Goal: Navigation & Orientation: Find specific page/section

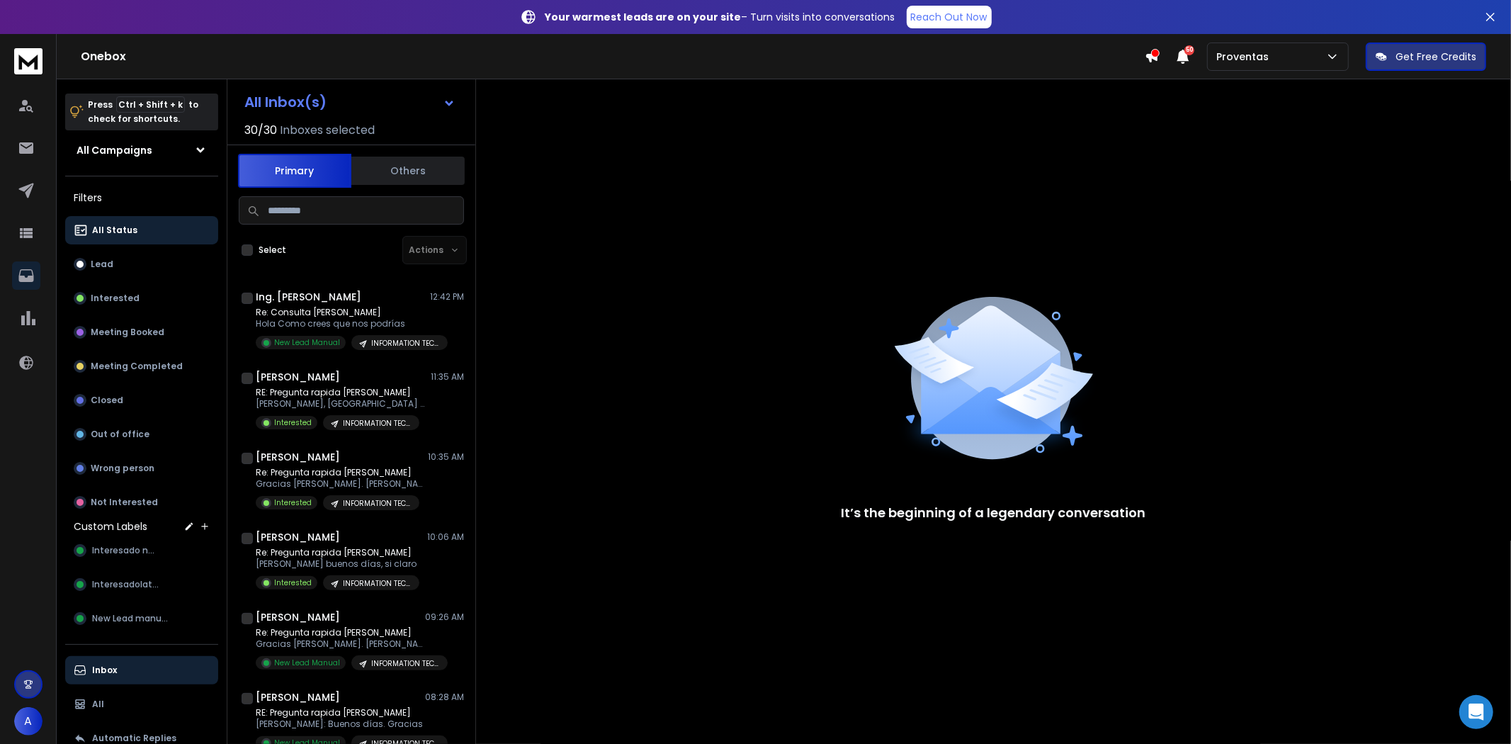
click at [390, 164] on button "Others" at bounding box center [407, 170] width 113 height 31
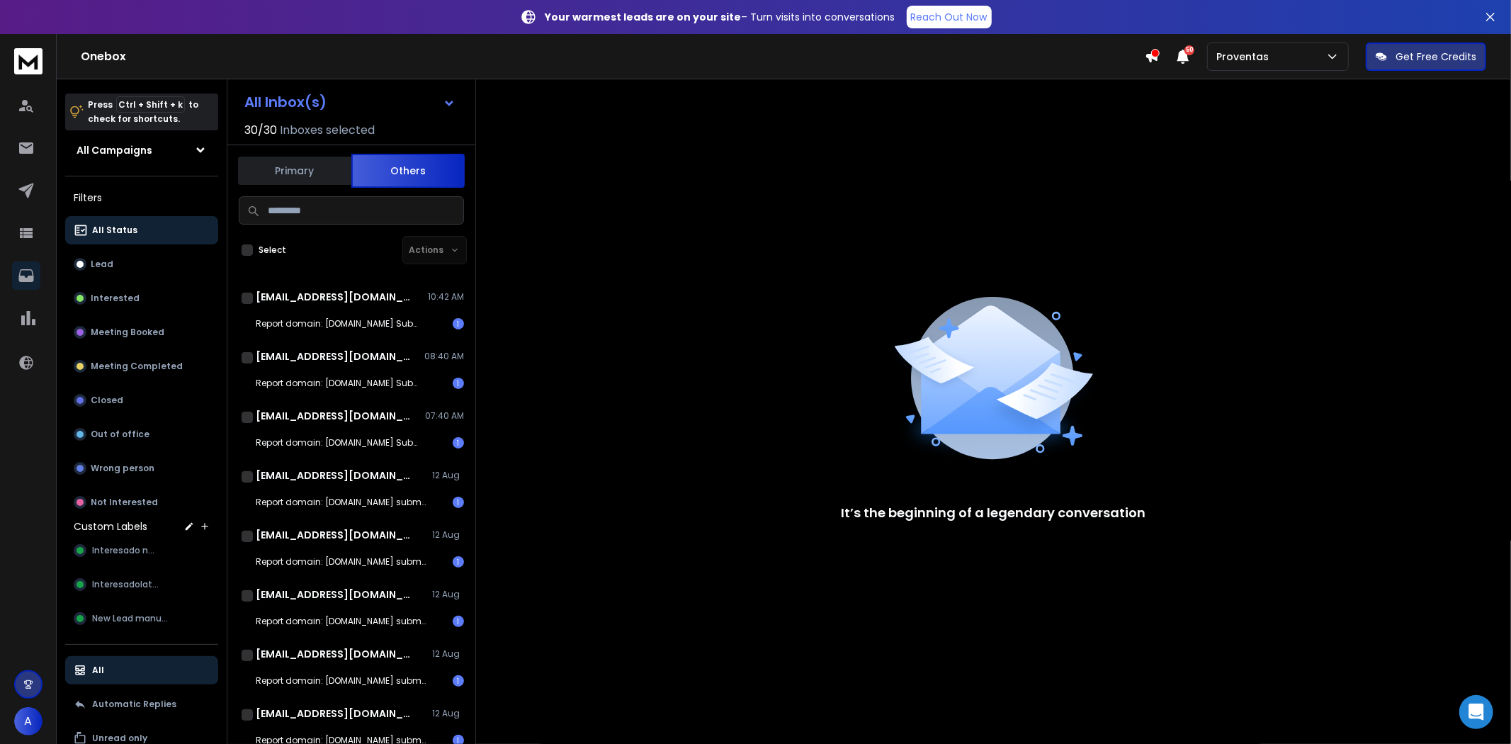
click at [320, 167] on button "Primary" at bounding box center [294, 170] width 113 height 31
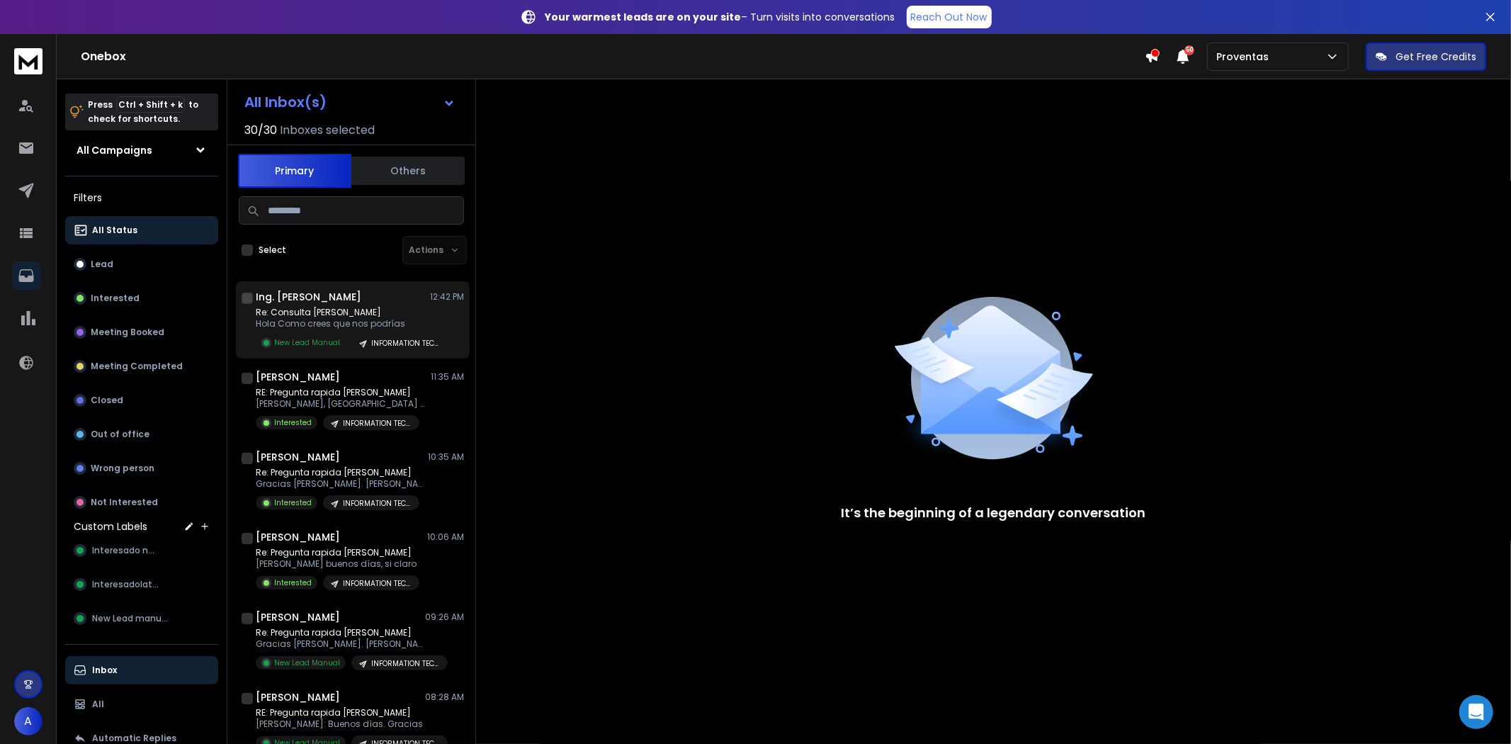
click at [423, 291] on div "Ing. José Arturo Chavarría Medina 12:42 PM" at bounding box center [360, 297] width 208 height 14
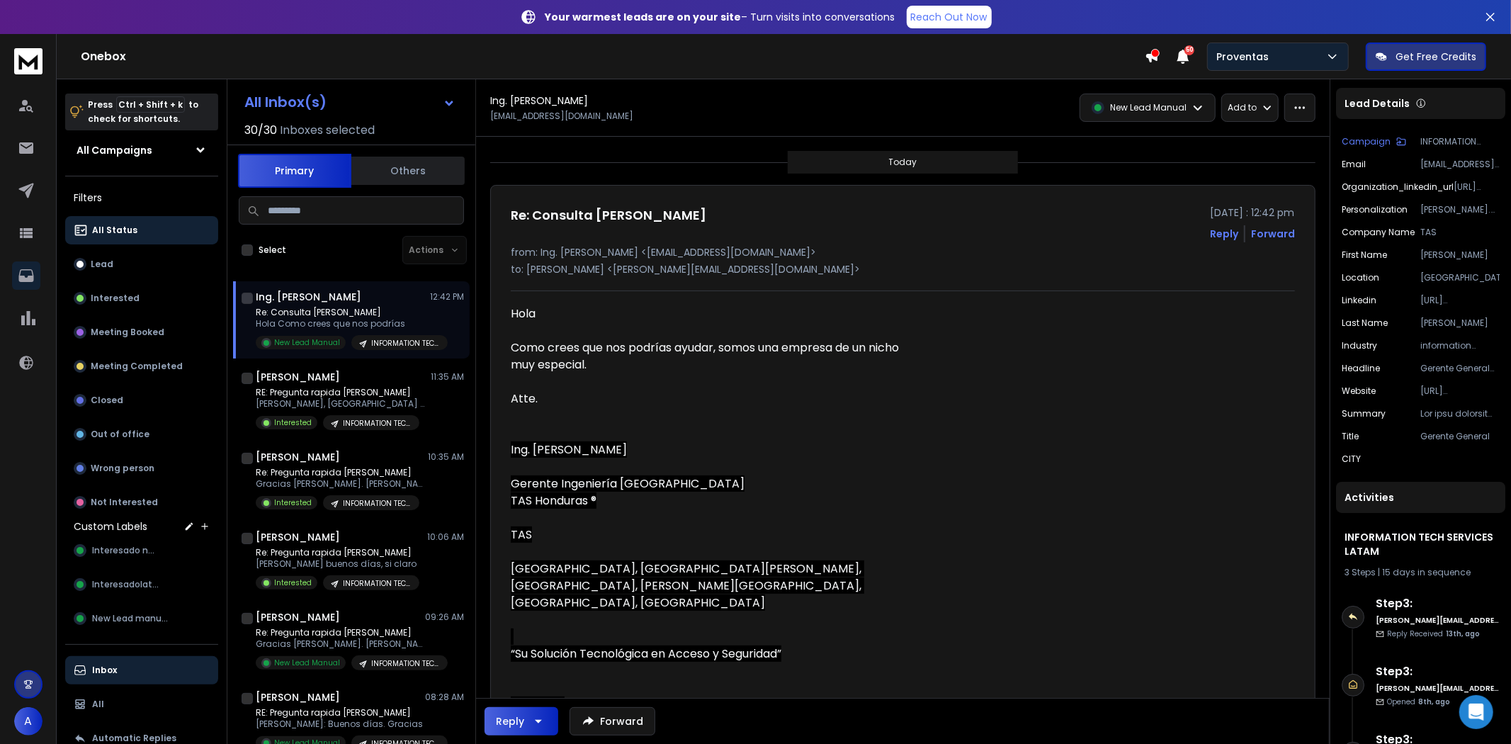
click at [1239, 58] on p "Proventas" at bounding box center [1246, 57] width 58 height 14
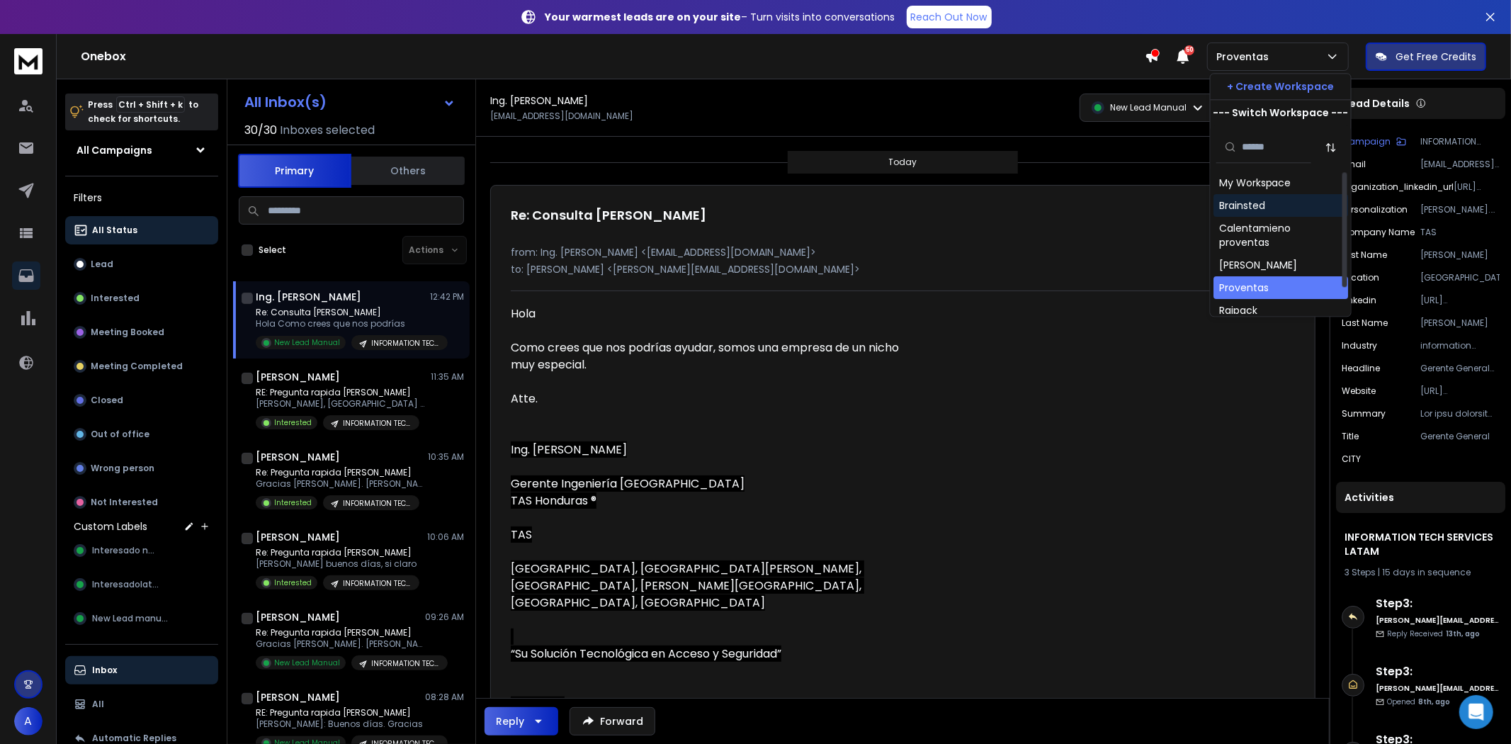
click at [1270, 205] on div "Brainsted" at bounding box center [1281, 205] width 135 height 23
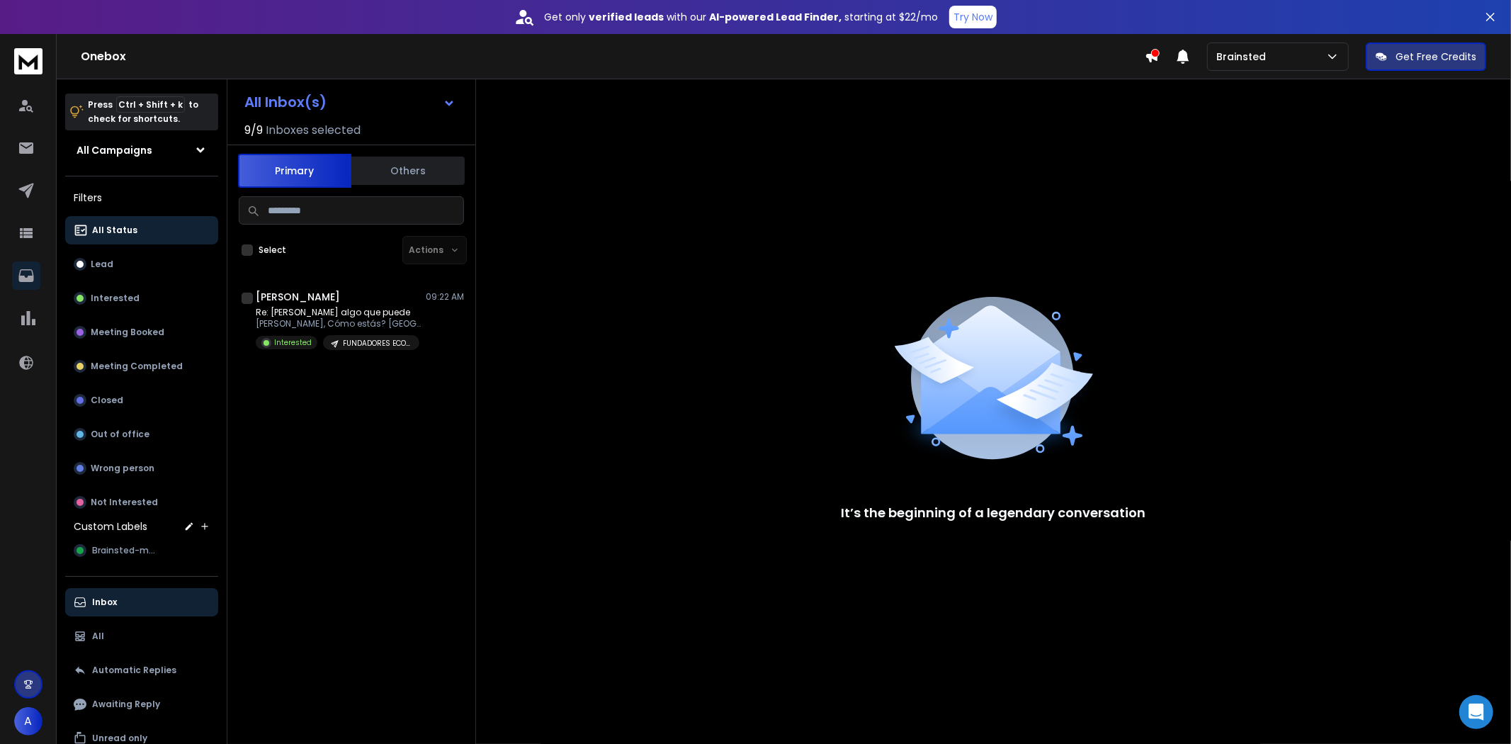
click at [415, 171] on button "Others" at bounding box center [407, 170] width 113 height 31
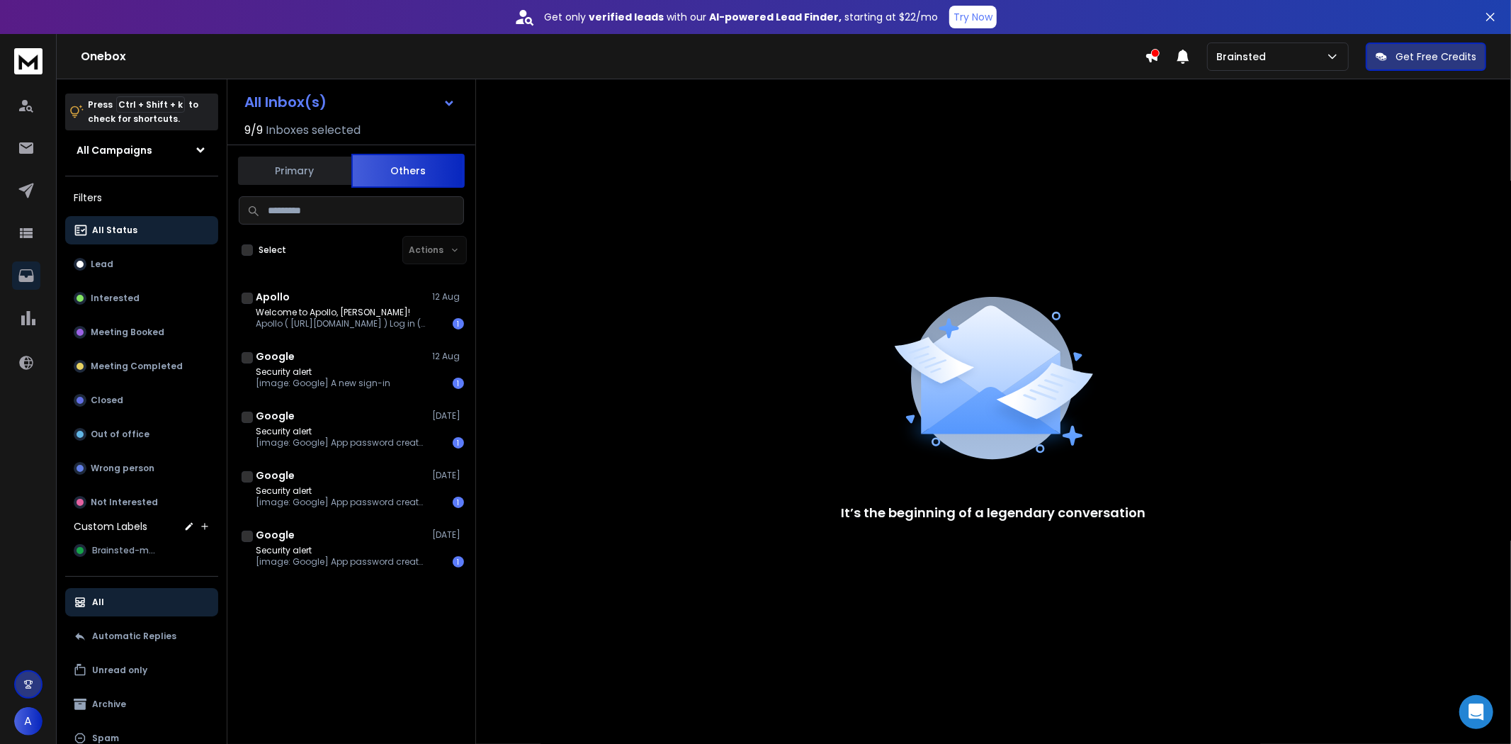
click at [326, 171] on button "Primary" at bounding box center [294, 170] width 113 height 31
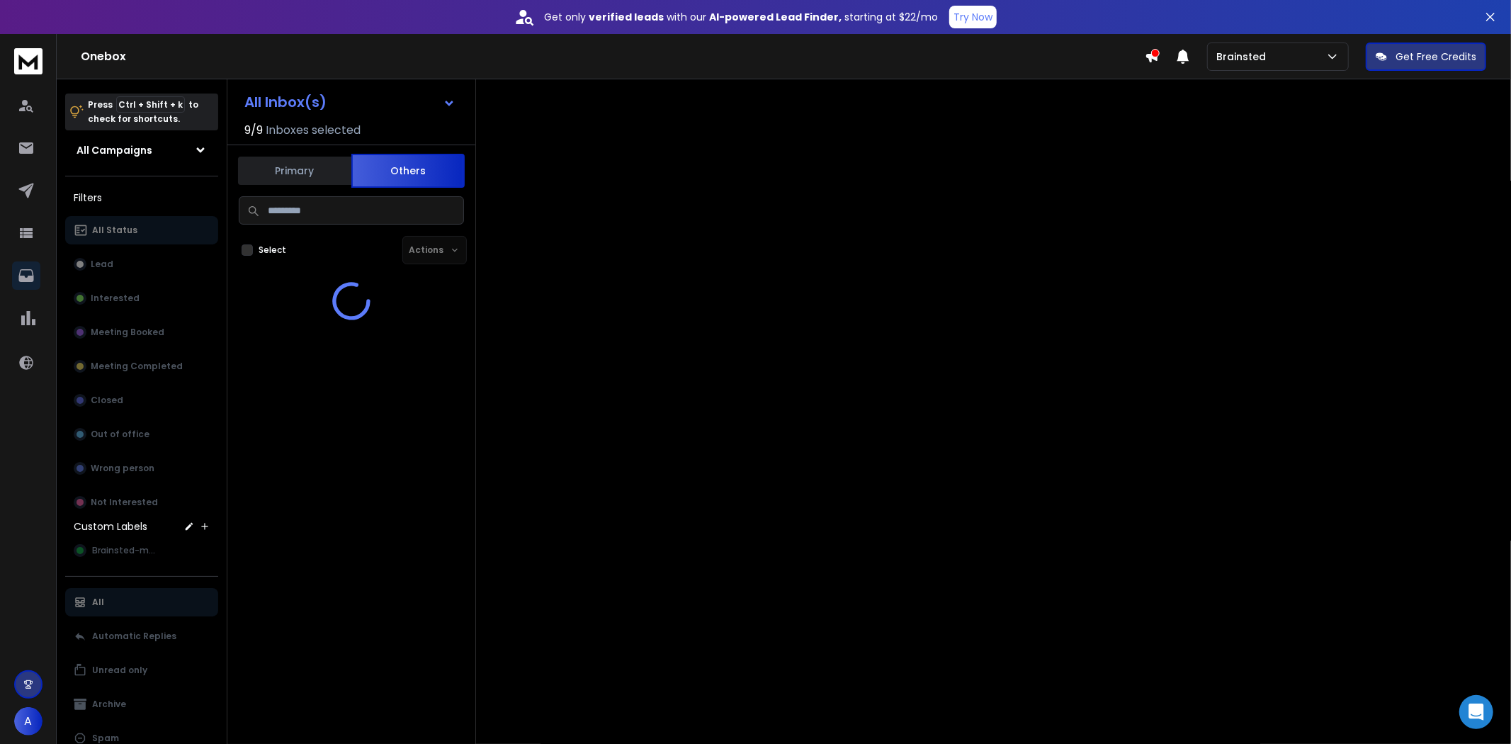
click at [443, 175] on button "Others" at bounding box center [407, 171] width 113 height 34
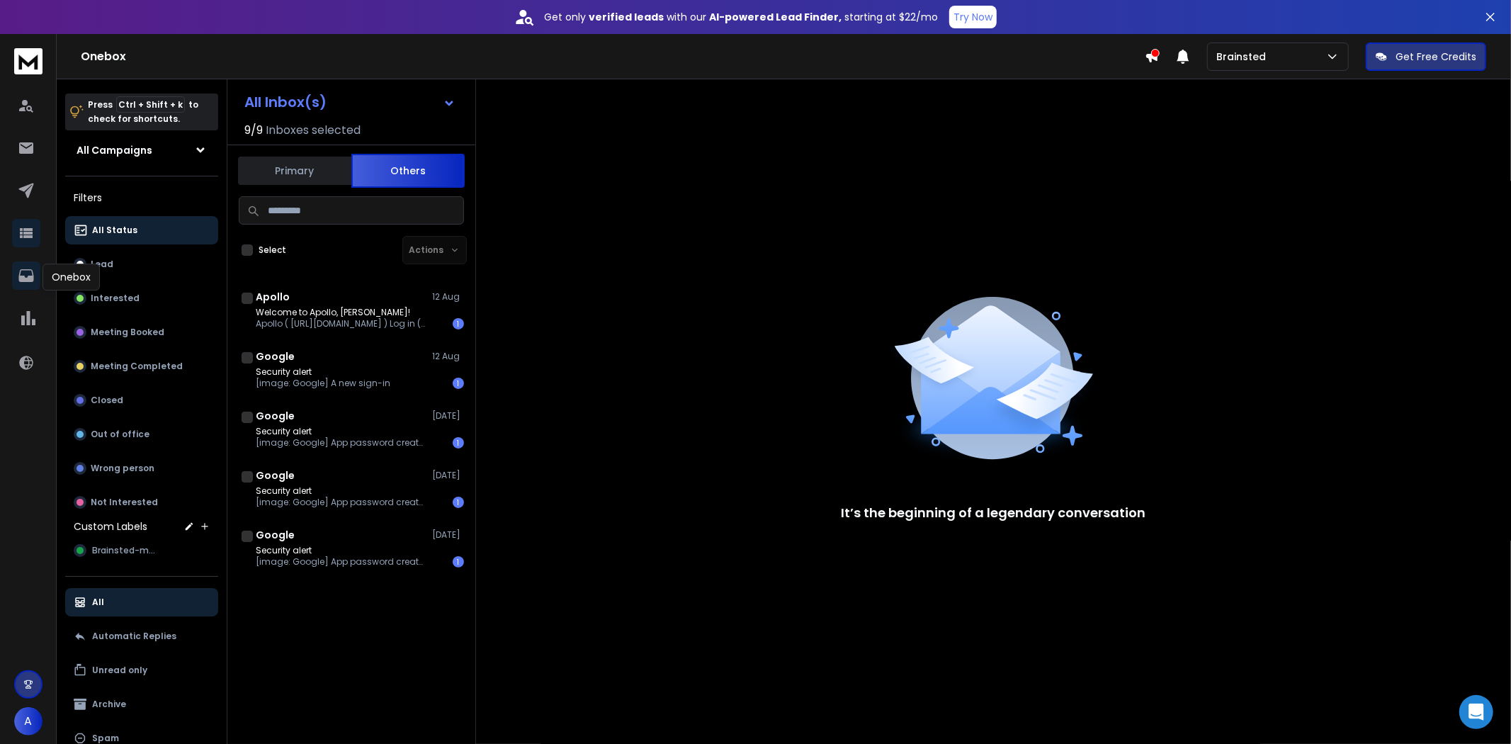
click at [26, 244] on link at bounding box center [26, 233] width 28 height 28
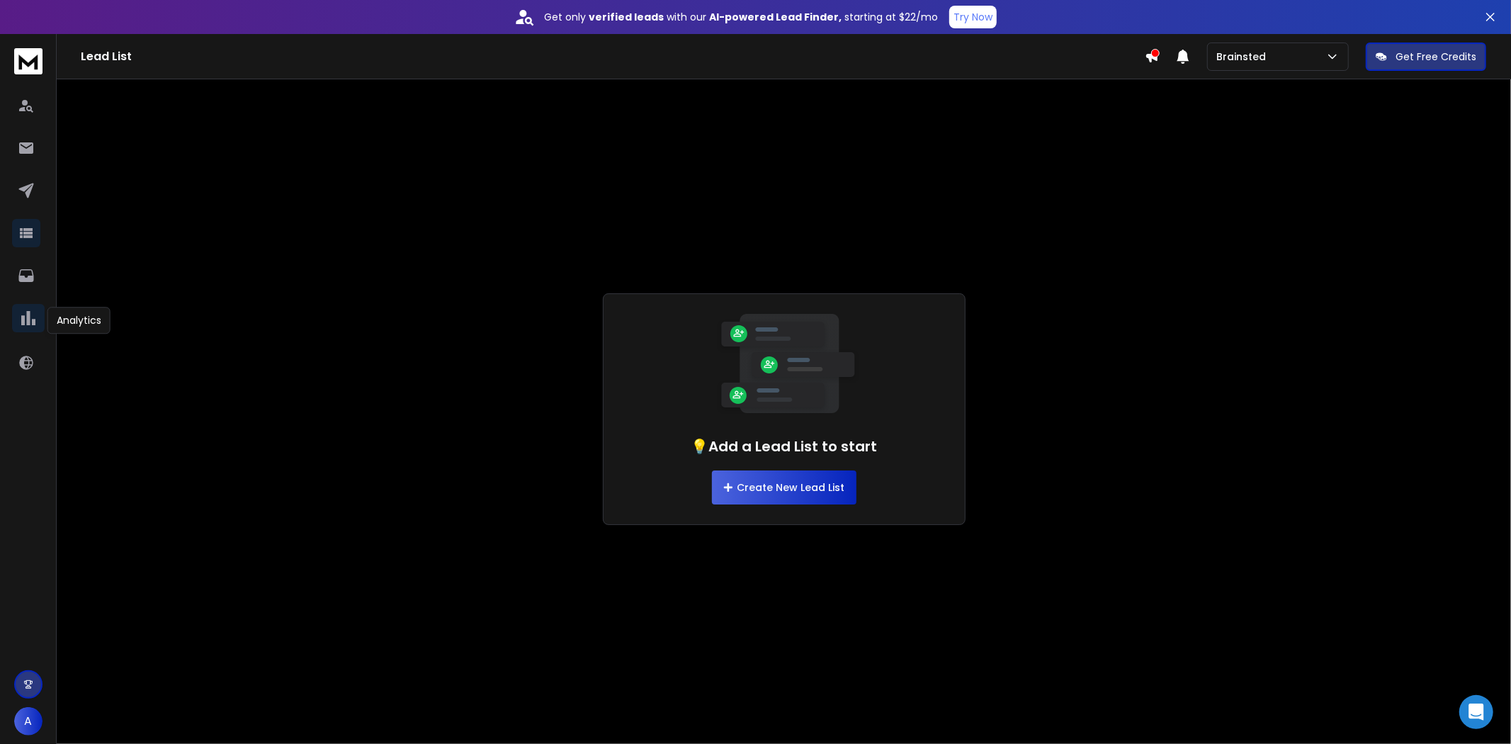
click at [33, 315] on icon at bounding box center [28, 318] width 21 height 21
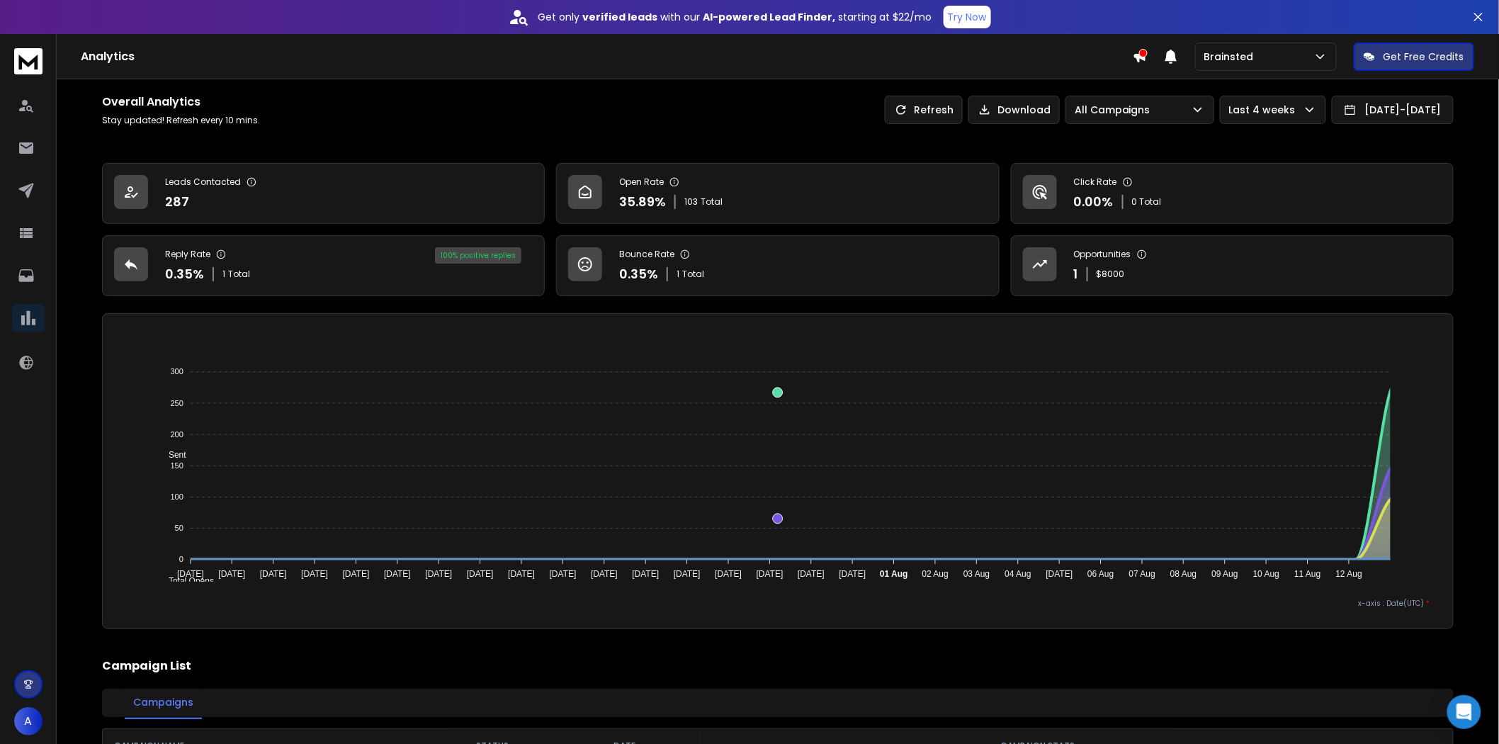
click at [40, 179] on div at bounding box center [28, 193] width 33 height 34
click at [26, 160] on link at bounding box center [26, 148] width 28 height 28
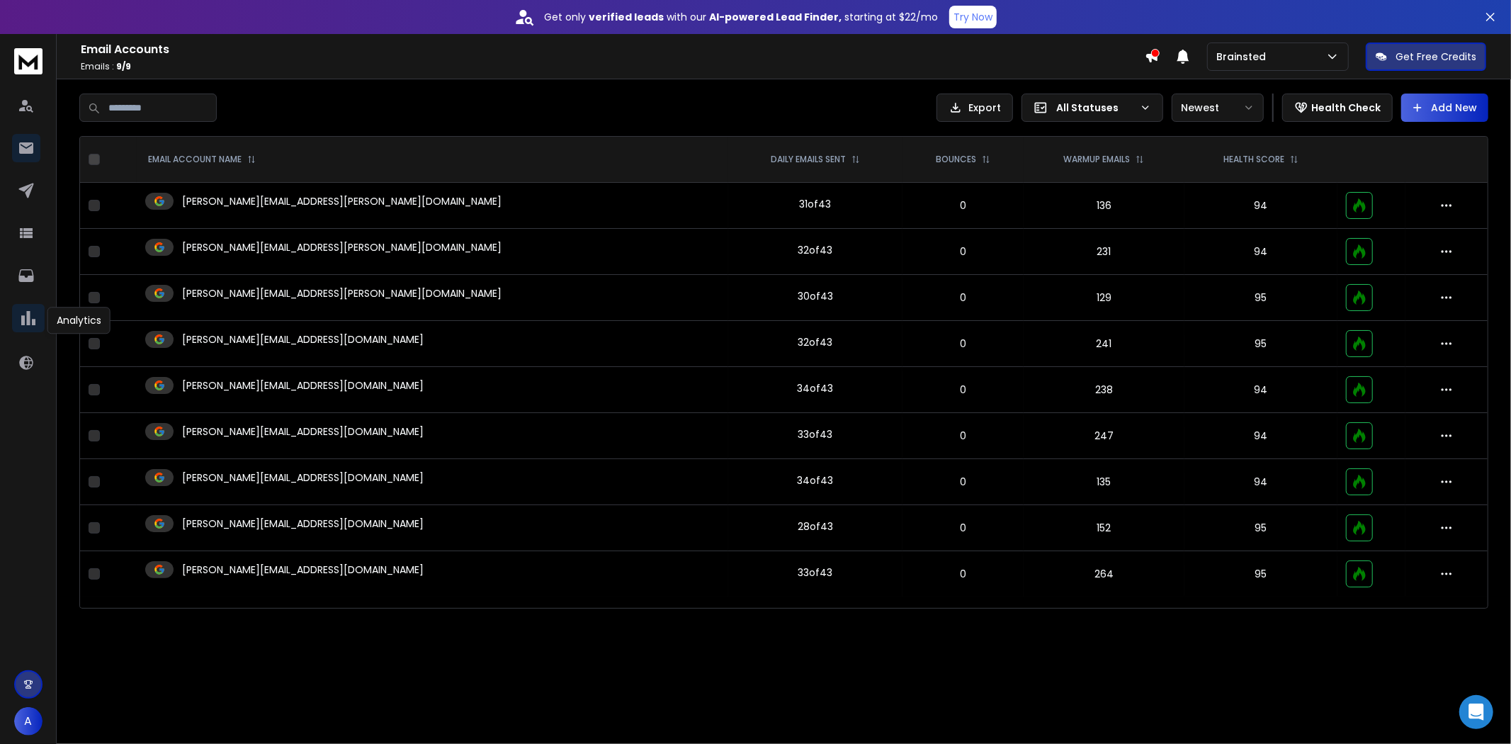
click at [33, 328] on icon at bounding box center [28, 318] width 21 height 21
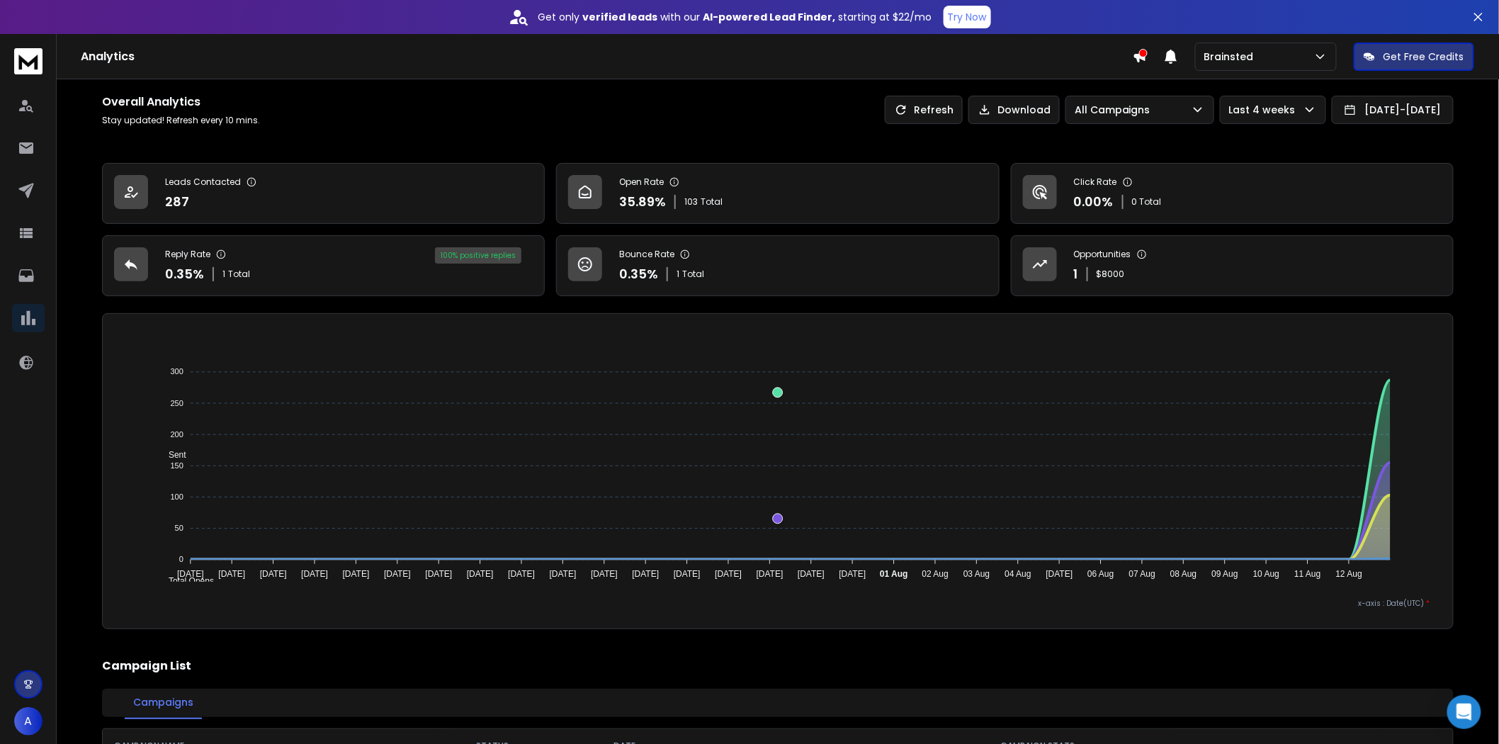
click at [33, 302] on div at bounding box center [28, 236] width 33 height 291
click at [25, 289] on link at bounding box center [26, 275] width 28 height 28
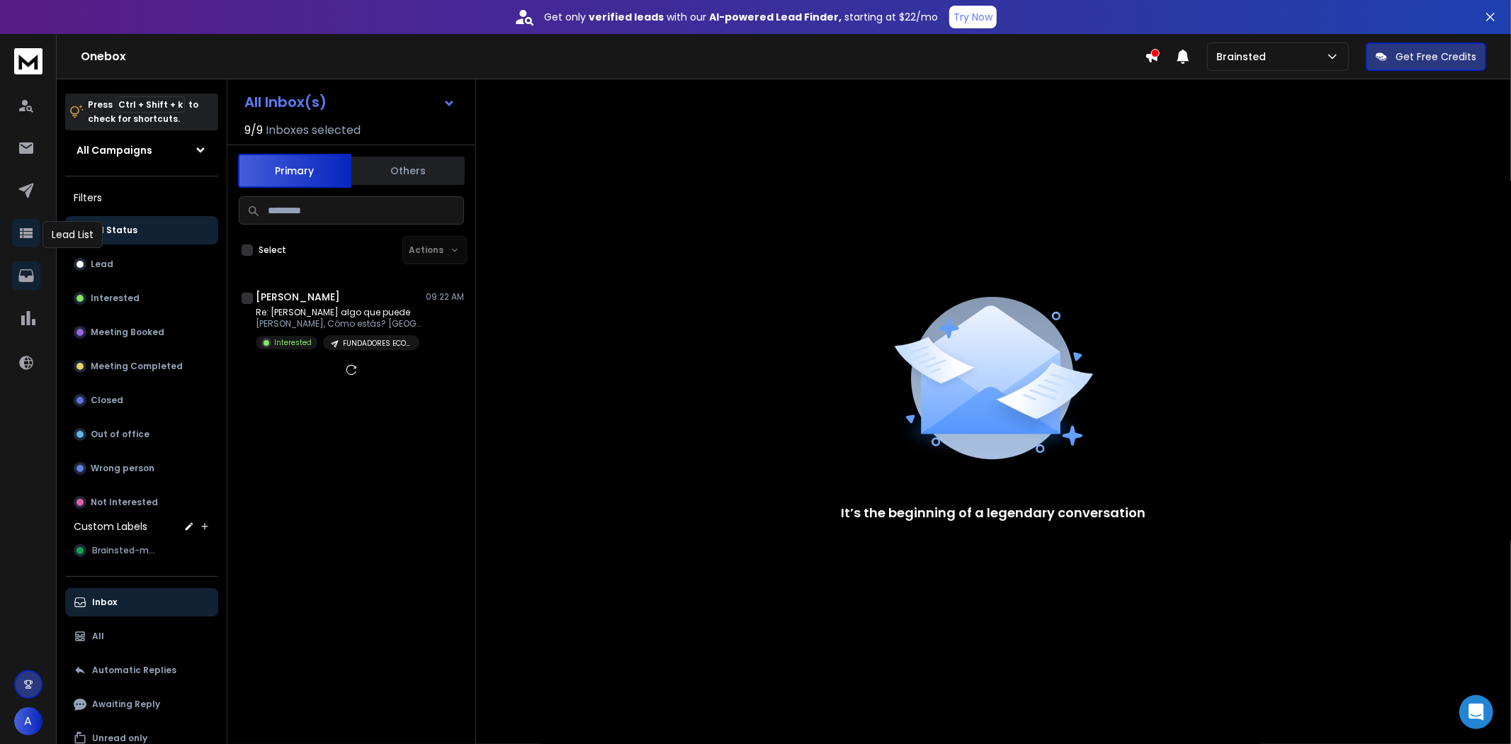
click at [30, 231] on icon at bounding box center [26, 233] width 13 height 10
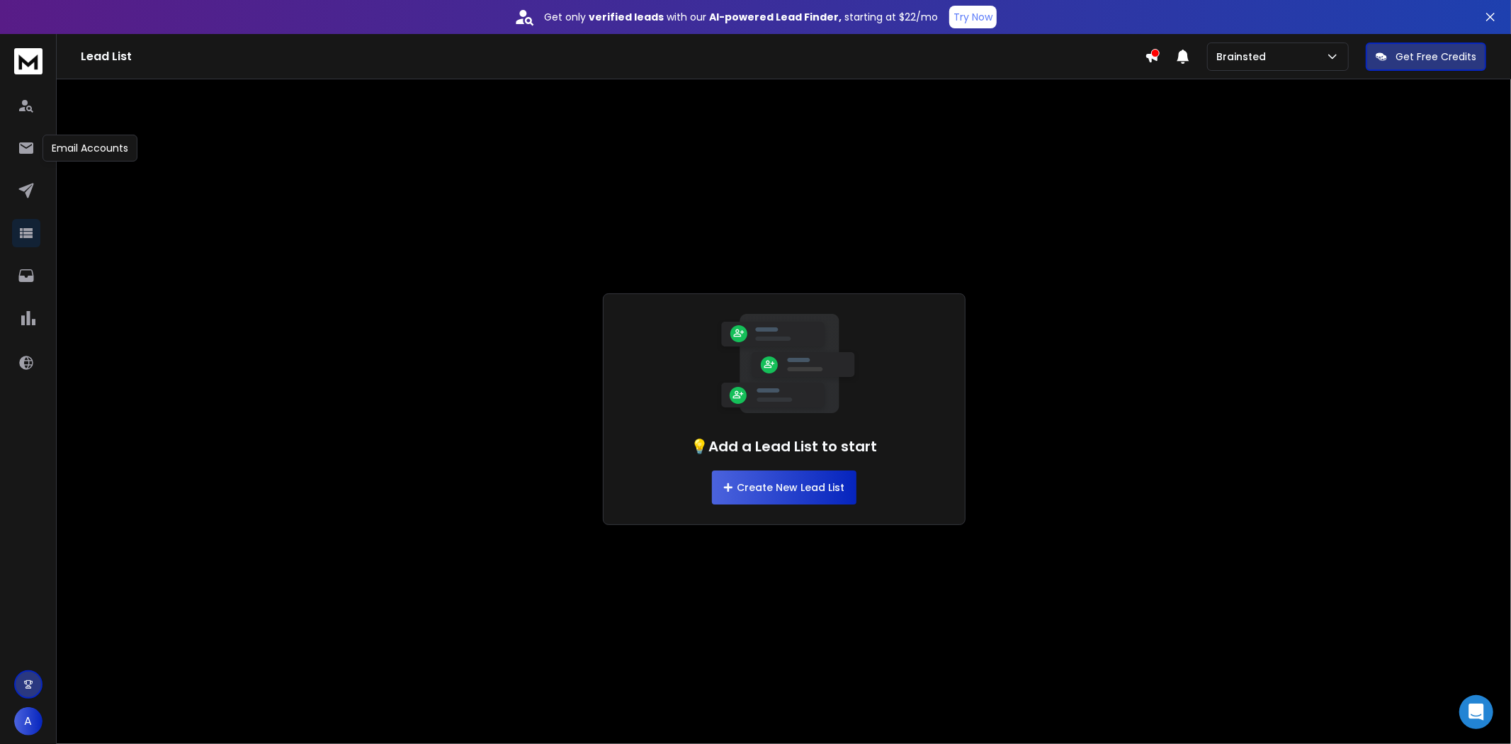
click at [16, 129] on div at bounding box center [28, 236] width 33 height 291
click at [16, 133] on div at bounding box center [28, 236] width 33 height 291
click at [26, 152] on icon at bounding box center [26, 147] width 14 height 11
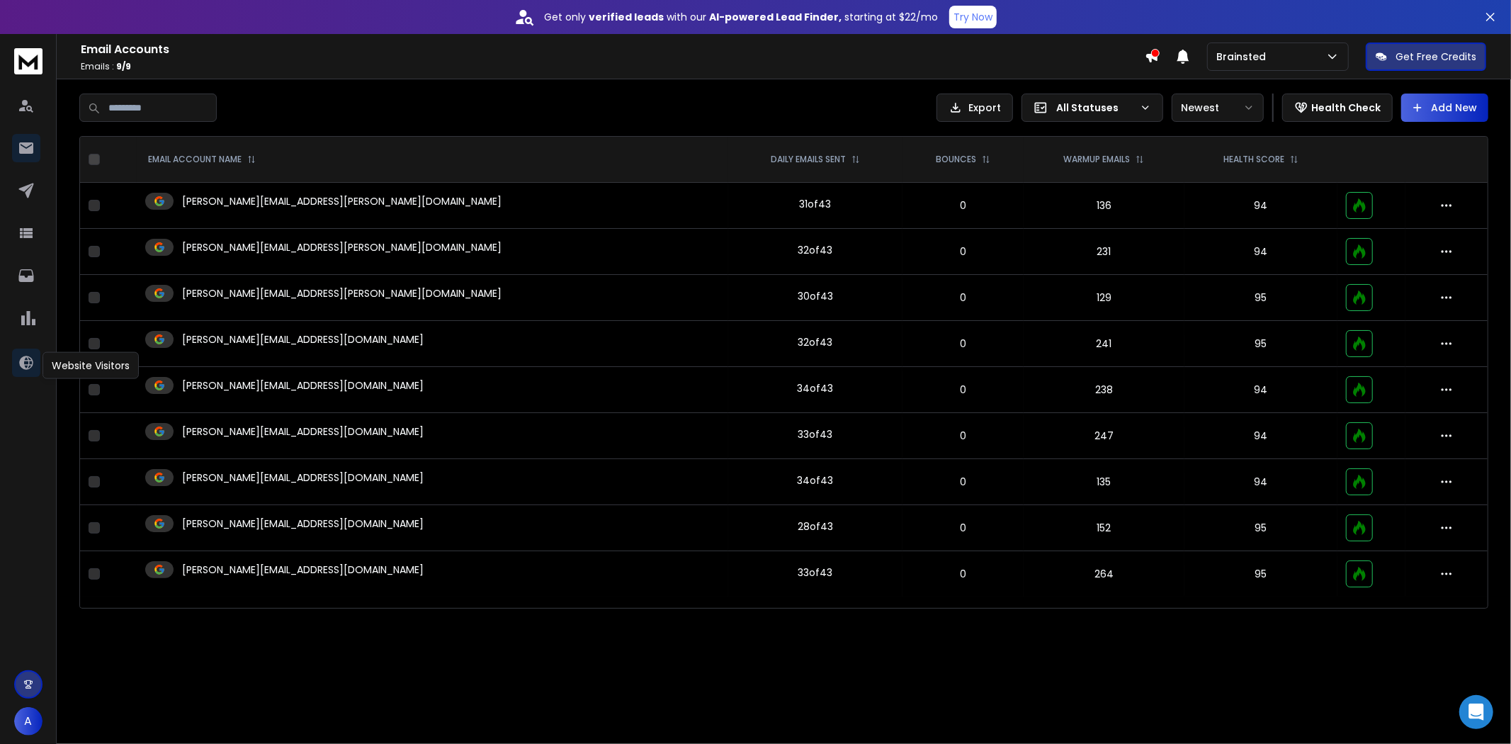
click at [37, 364] on link at bounding box center [26, 363] width 28 height 28
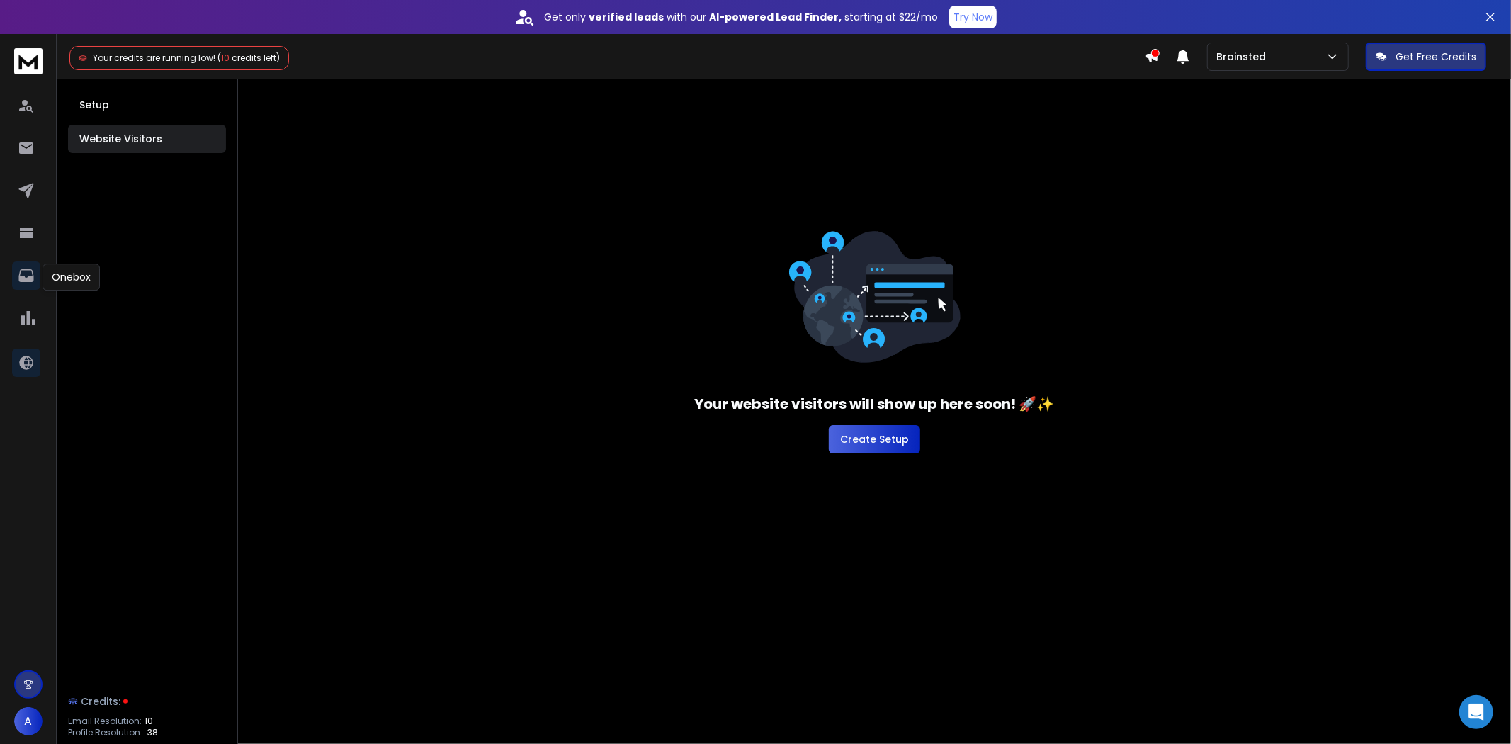
click at [31, 270] on icon at bounding box center [26, 275] width 17 height 17
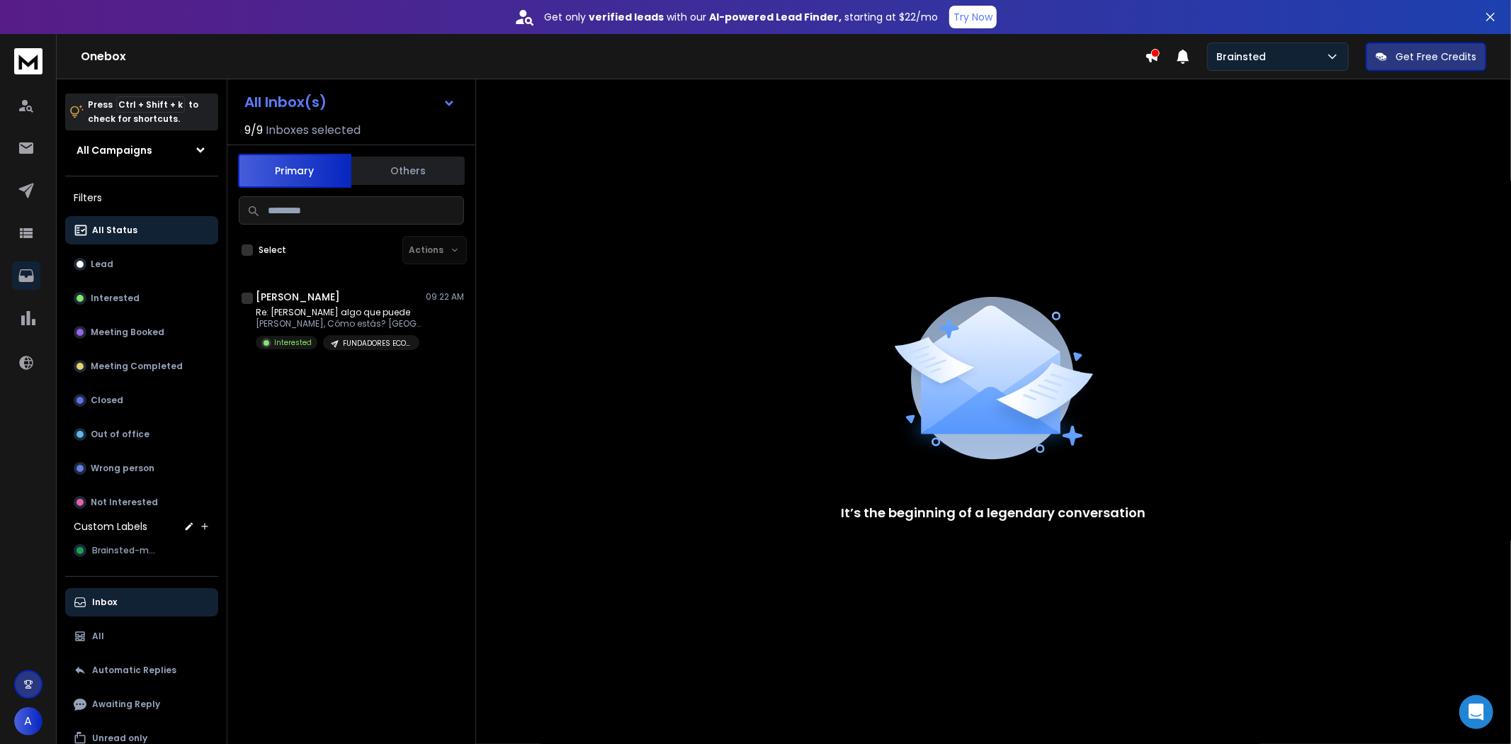
click at [1302, 61] on div "Brainsted" at bounding box center [1278, 57] width 123 height 14
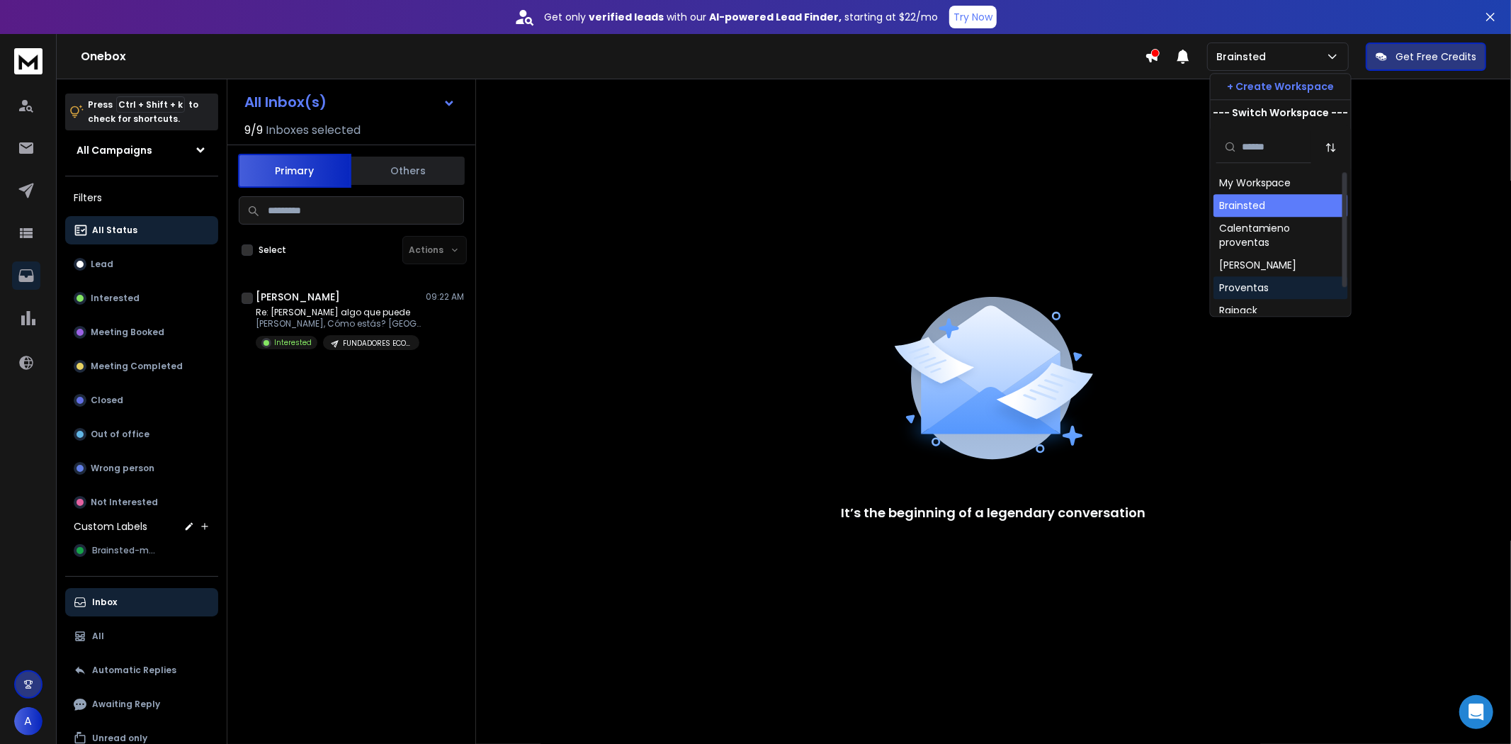
drag, startPoint x: 1254, startPoint y: 264, endPoint x: 1253, endPoint y: 281, distance: 17.1
click at [1253, 281] on div "My Workspace Brainsted Calentamieno proventas [PERSON_NAME] [PERSON_NAME]" at bounding box center [1281, 242] width 135 height 142
click at [1253, 281] on div "Proventas" at bounding box center [1244, 288] width 50 height 14
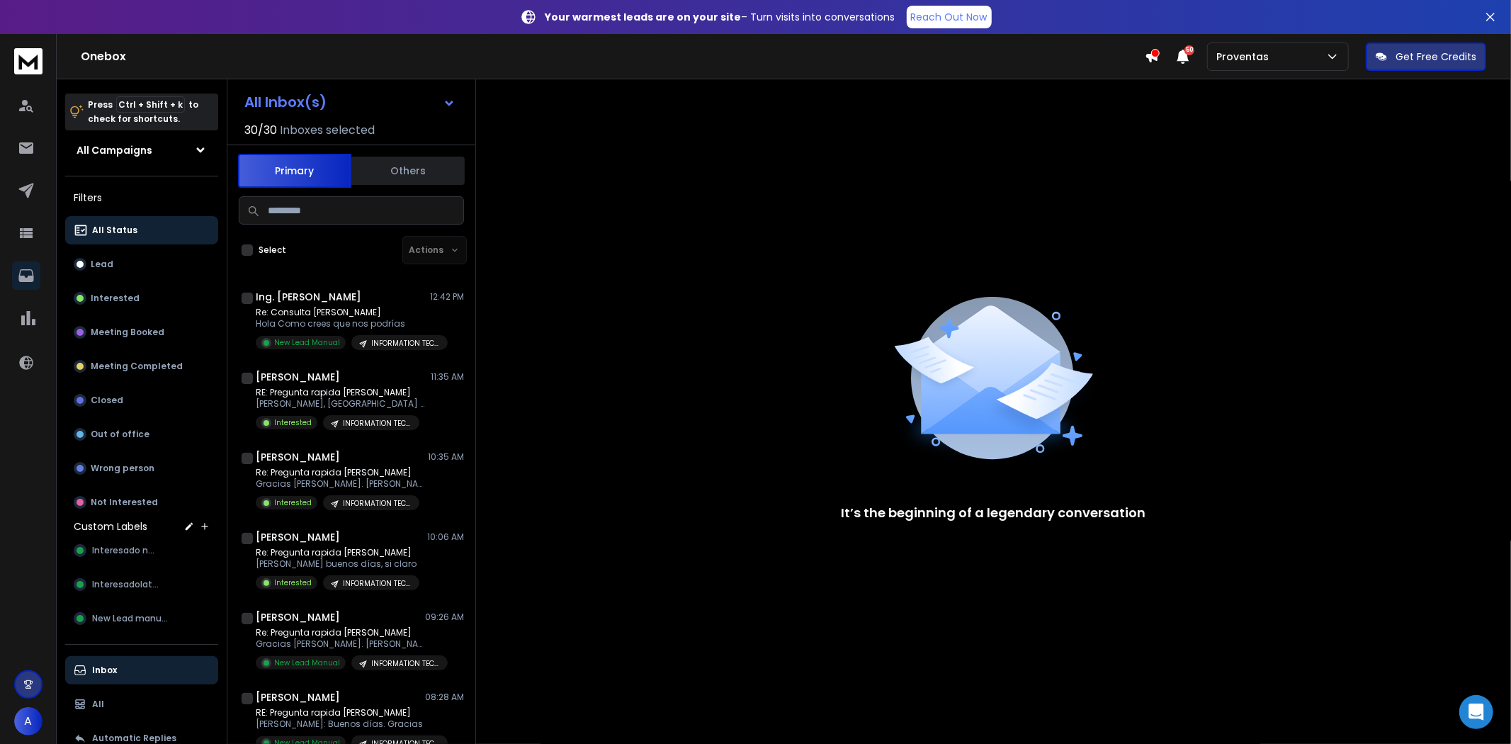
click at [411, 164] on button "Others" at bounding box center [407, 170] width 113 height 31
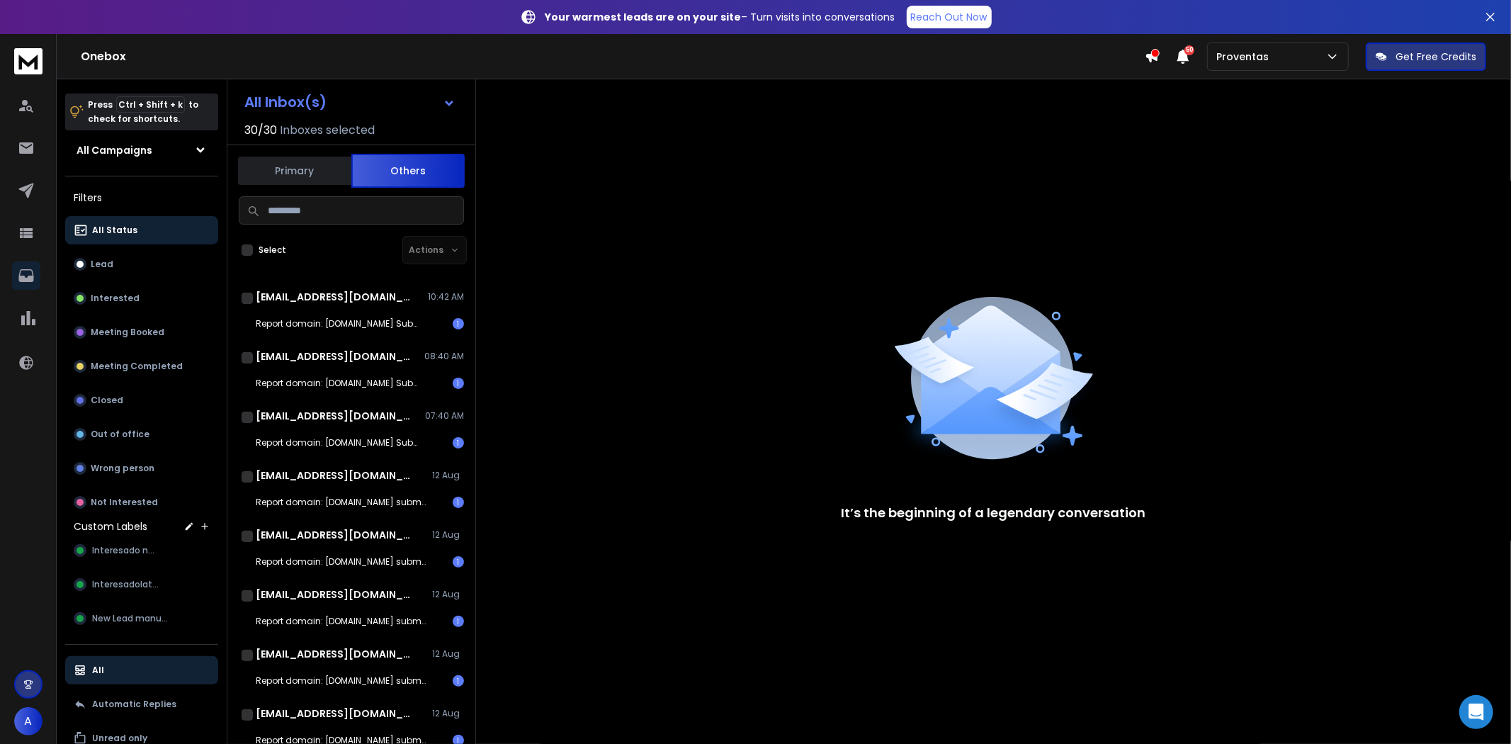
click at [322, 209] on input at bounding box center [351, 210] width 225 height 28
click at [301, 171] on button "Primary" at bounding box center [294, 170] width 113 height 31
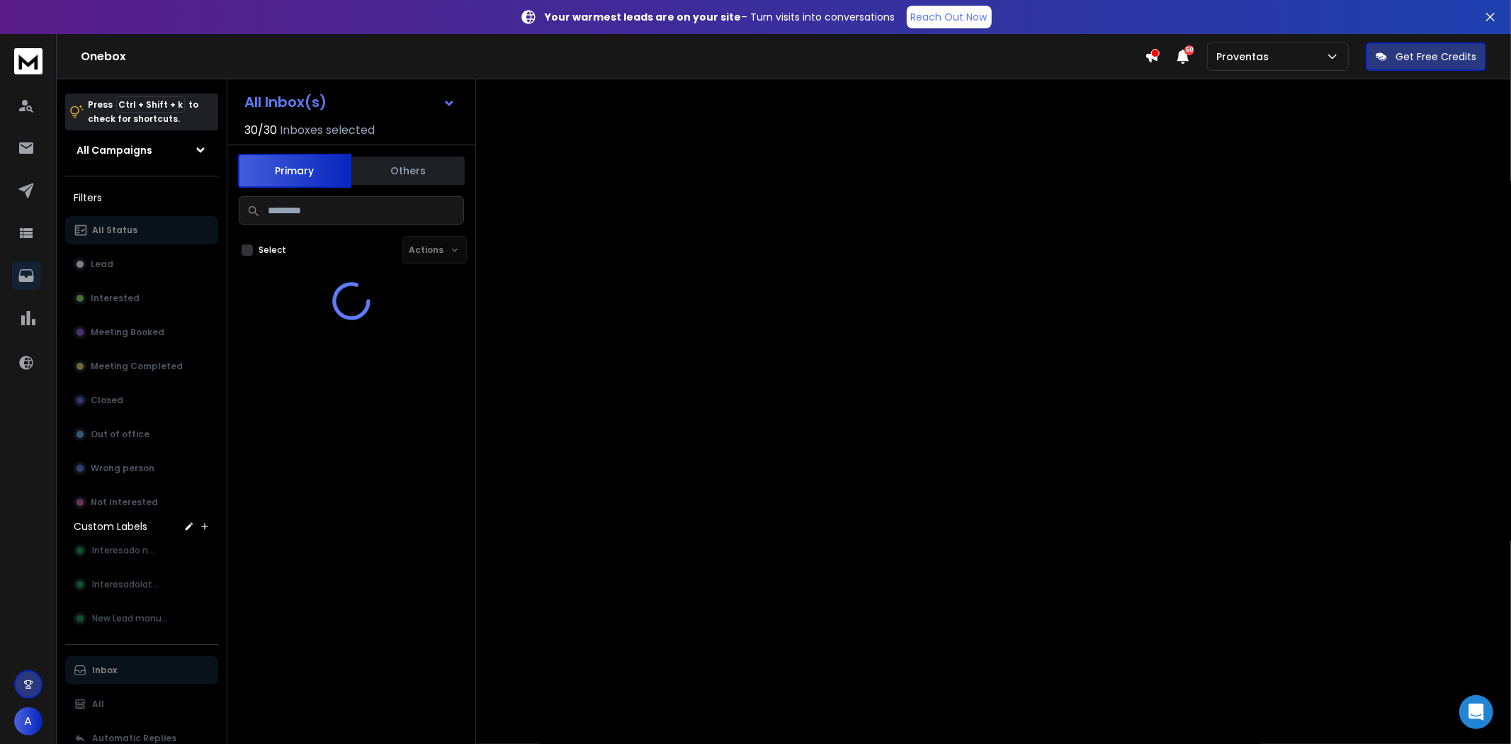
click at [317, 203] on input at bounding box center [351, 210] width 225 height 28
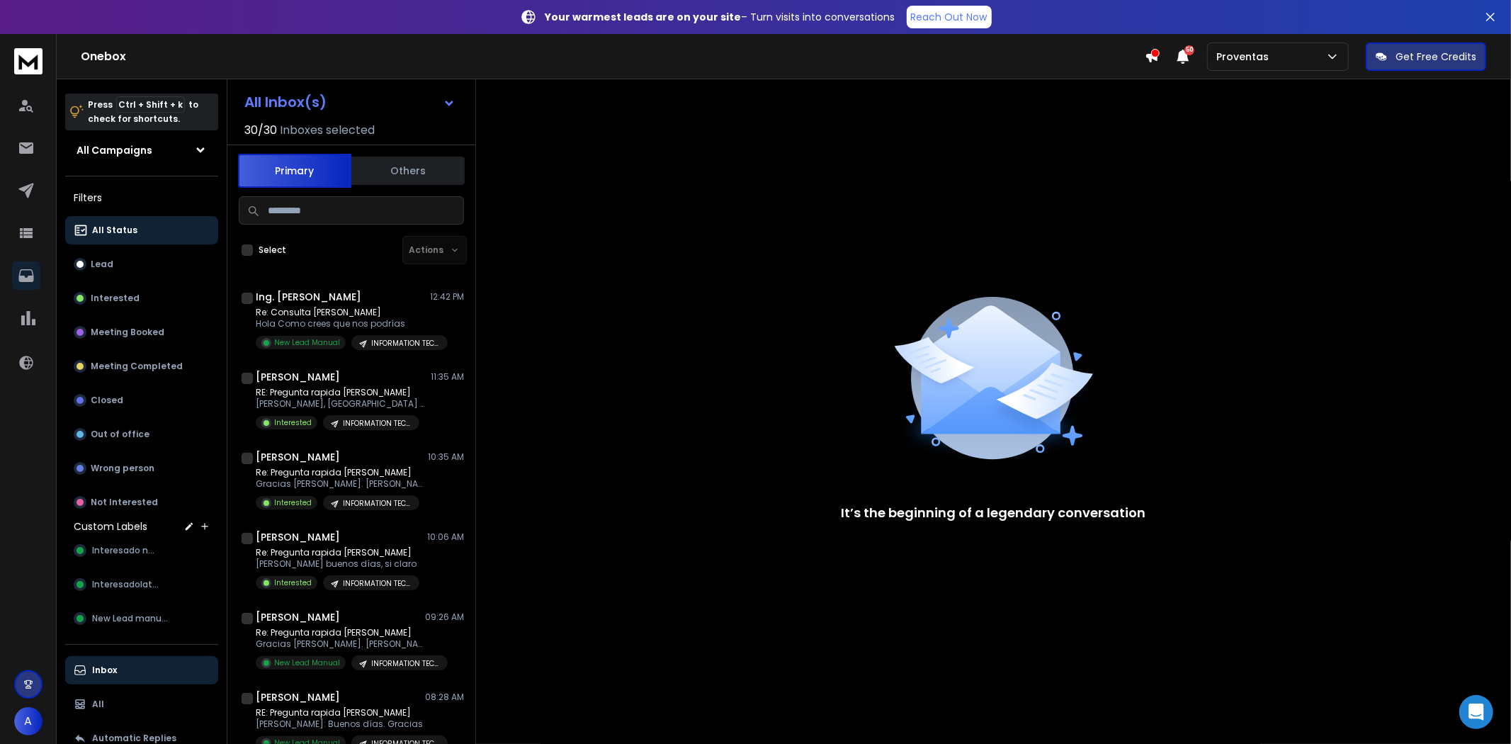
paste input "**********"
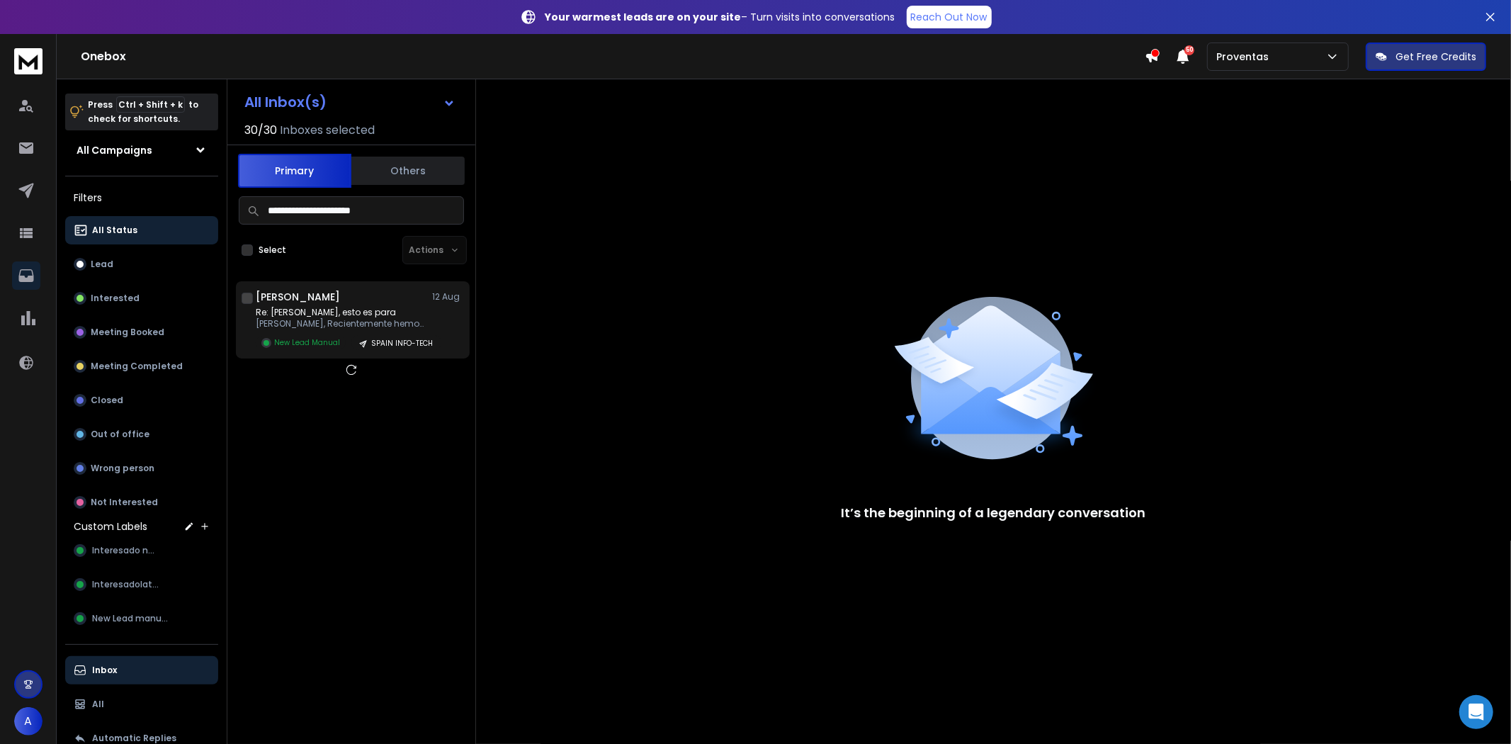
type input "**********"
click at [326, 308] on p "Re: Joan, esto es para" at bounding box center [341, 312] width 170 height 11
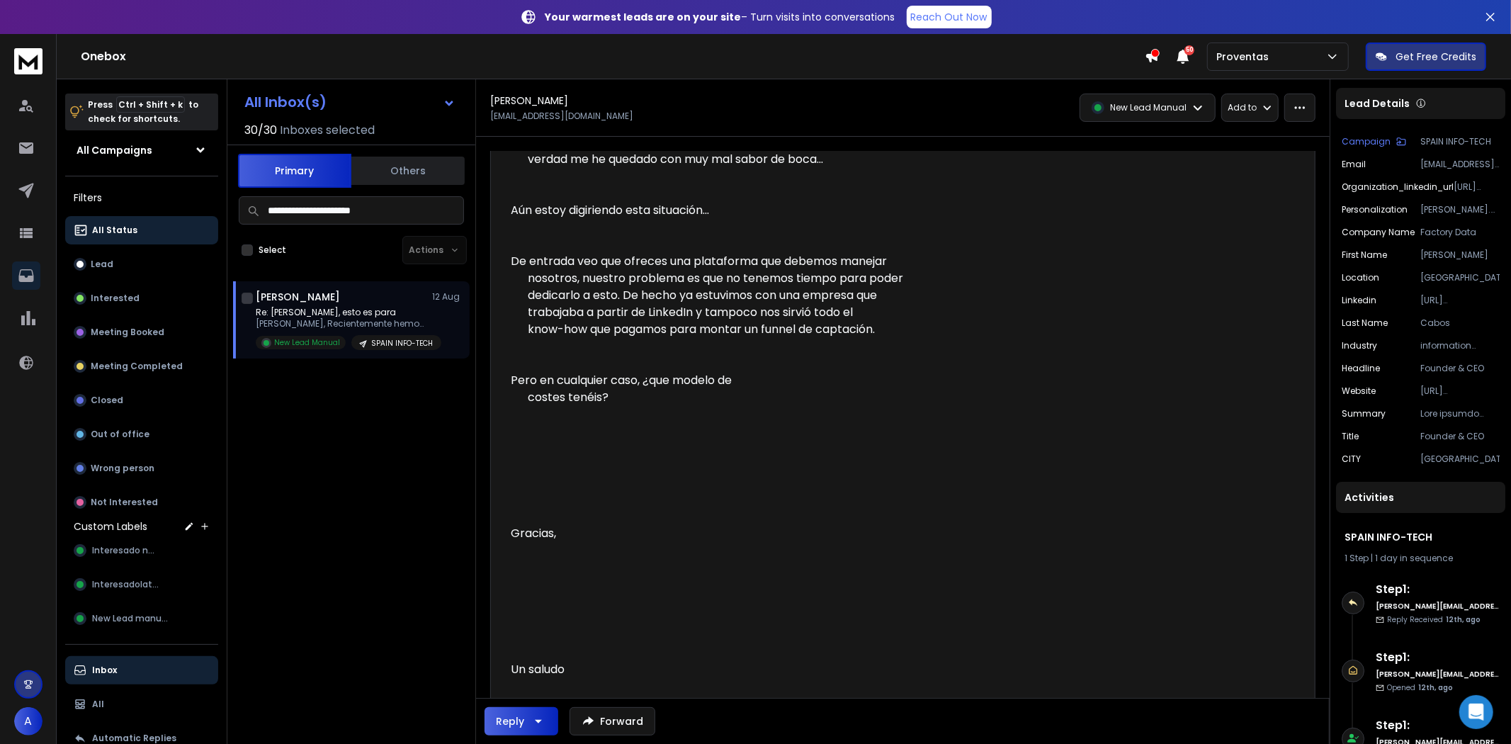
scroll to position [551, 0]
